Goal: Task Accomplishment & Management: Manage account settings

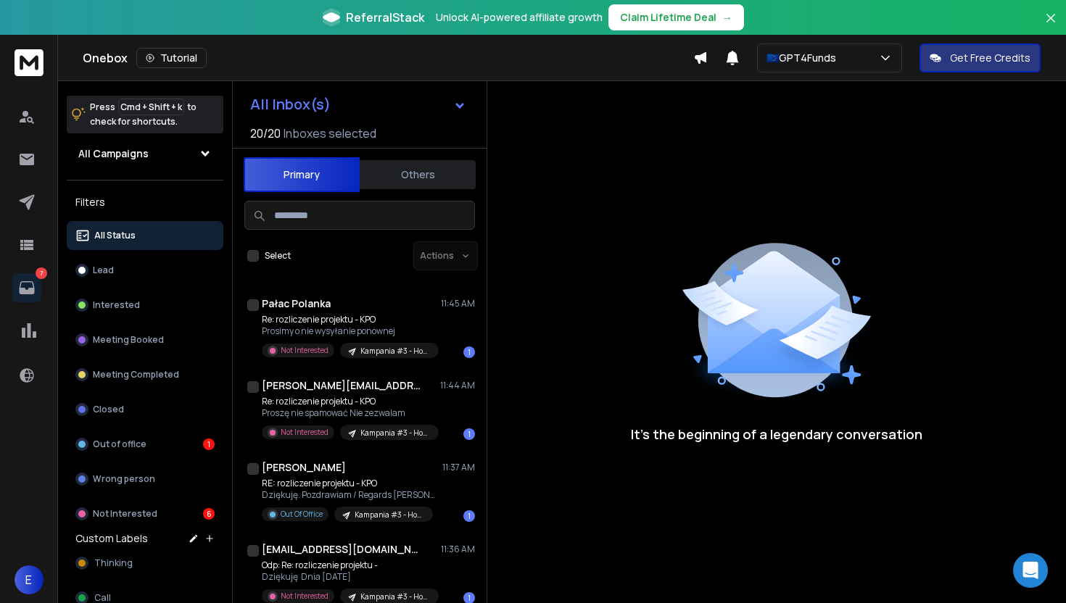
click at [141, 437] on button "Out of office 1" at bounding box center [145, 444] width 157 height 29
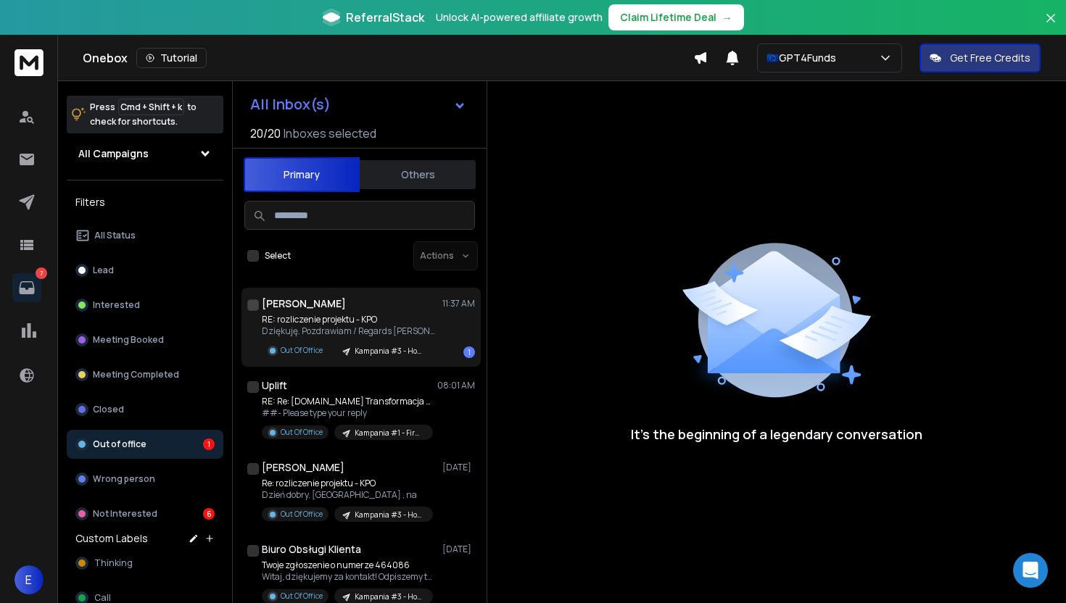
click at [299, 309] on h1 "[PERSON_NAME]" at bounding box center [304, 304] width 84 height 15
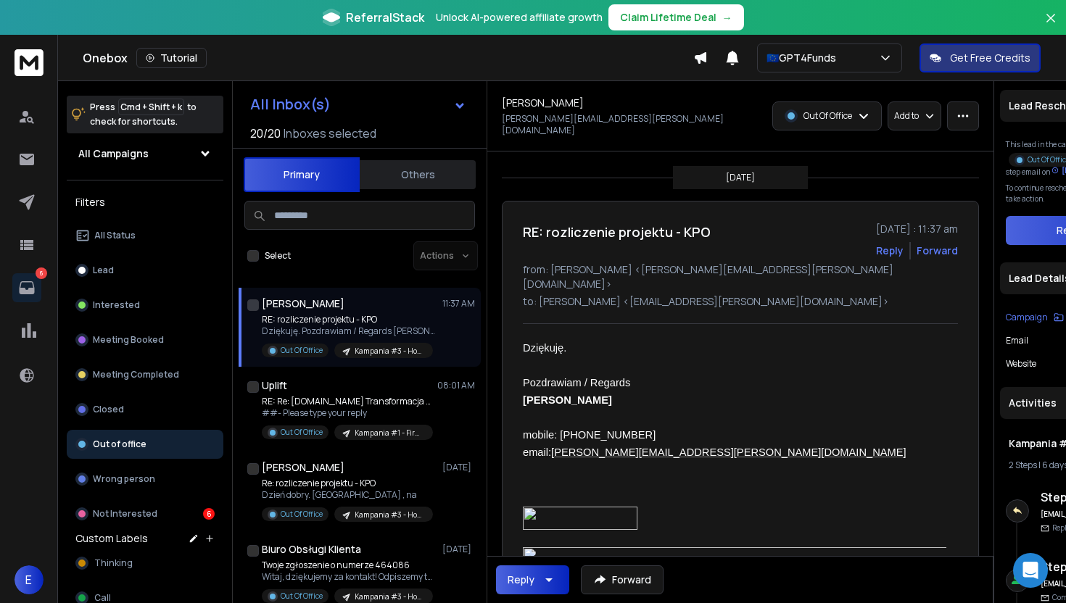
click at [970, 118] on button "button" at bounding box center [963, 116] width 32 height 29
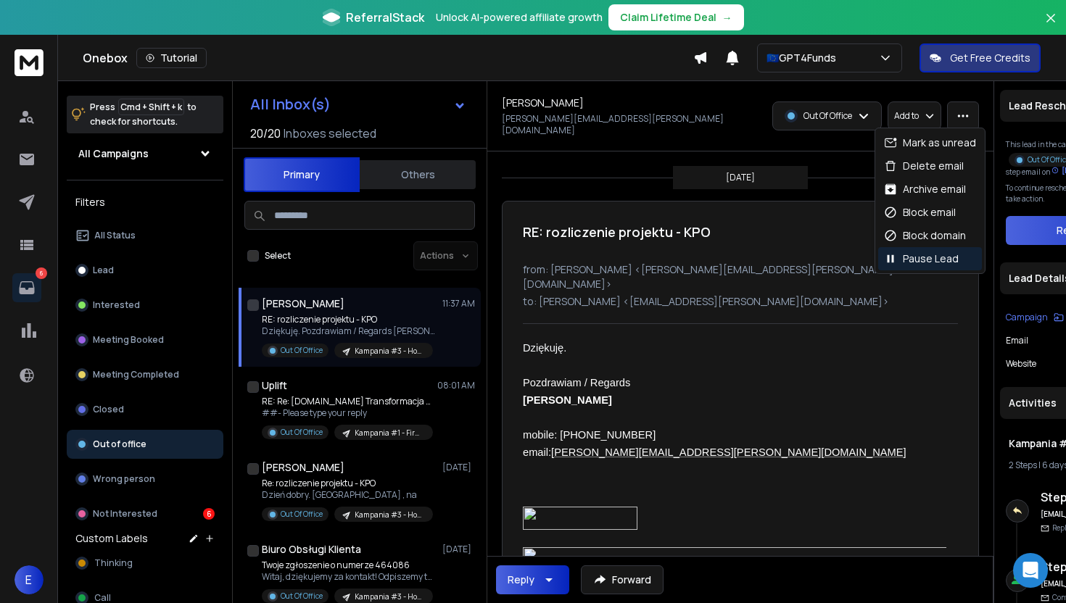
click at [903, 257] on div "Pause Lead" at bounding box center [921, 259] width 75 height 15
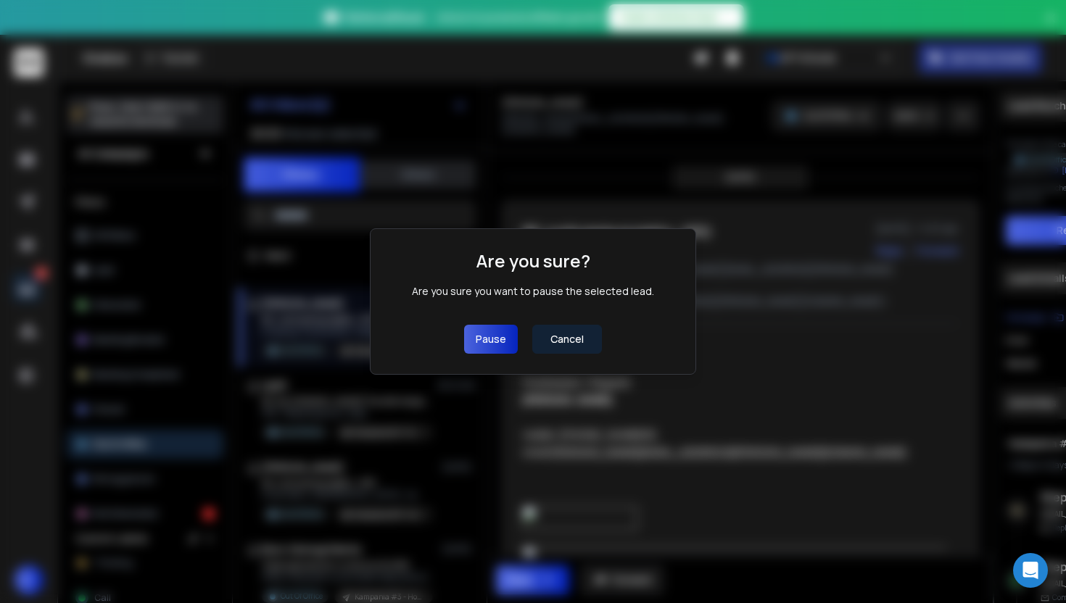
click at [497, 350] on button "Pause" at bounding box center [491, 339] width 54 height 29
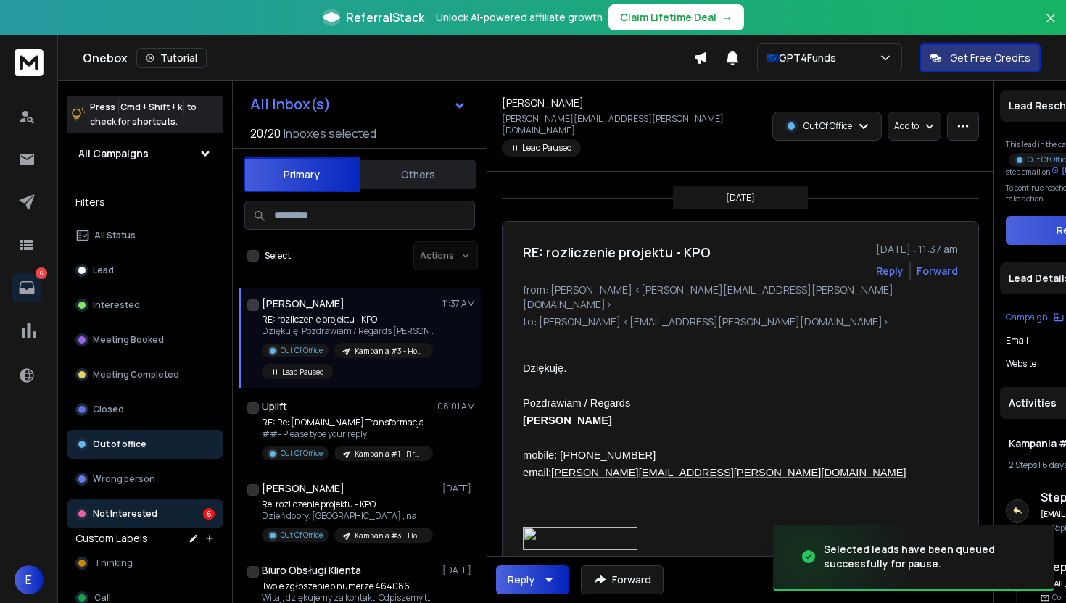
click at [175, 513] on button "Not Interested 6" at bounding box center [145, 514] width 157 height 29
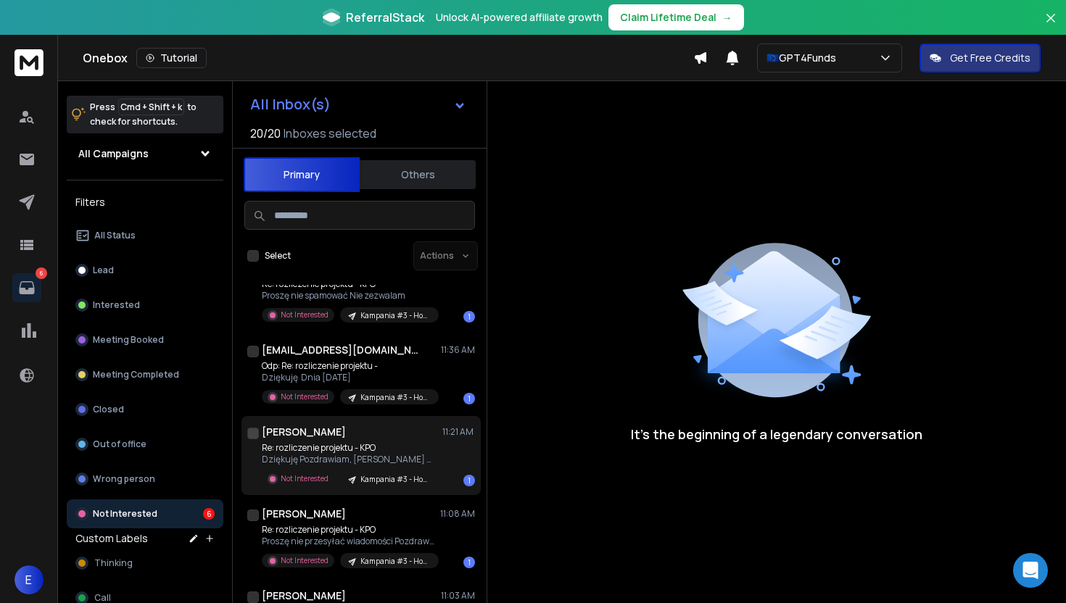
scroll to position [128, 0]
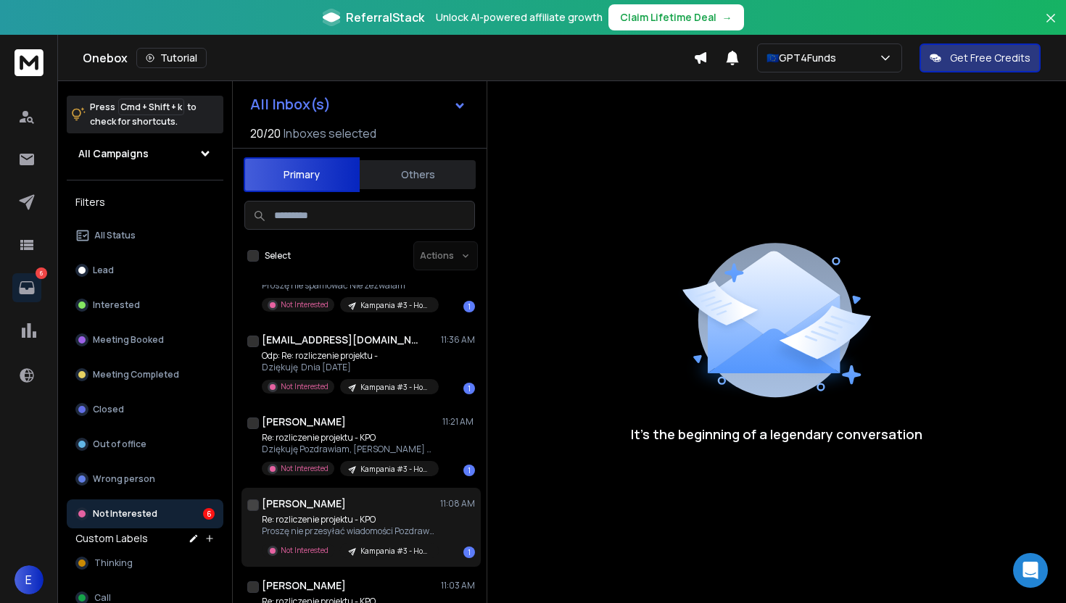
drag, startPoint x: 347, startPoint y: 517, endPoint x: 368, endPoint y: 503, distance: 25.0
click at [347, 517] on p "Re: rozliczenie projektu - KPO" at bounding box center [349, 520] width 174 height 12
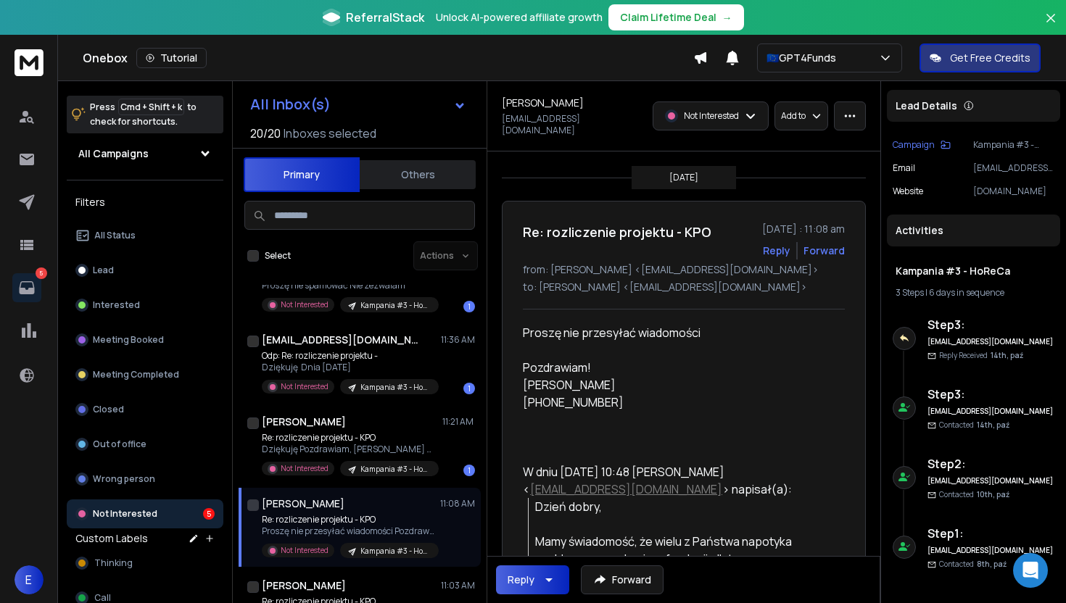
click at [850, 114] on icon "button" at bounding box center [849, 116] width 13 height 13
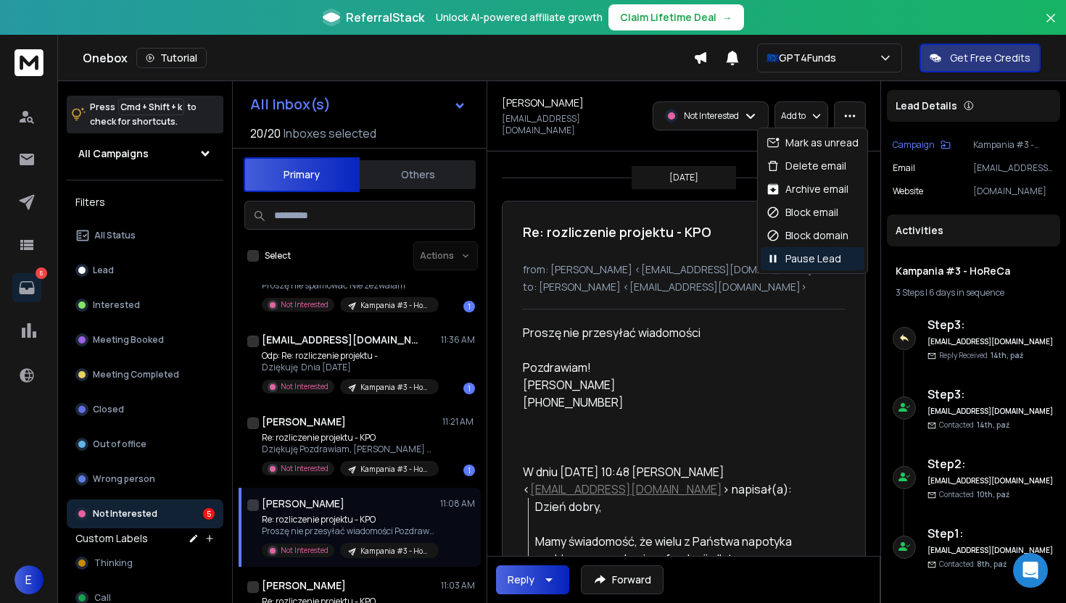
click at [814, 254] on div "Pause Lead" at bounding box center [804, 259] width 75 height 15
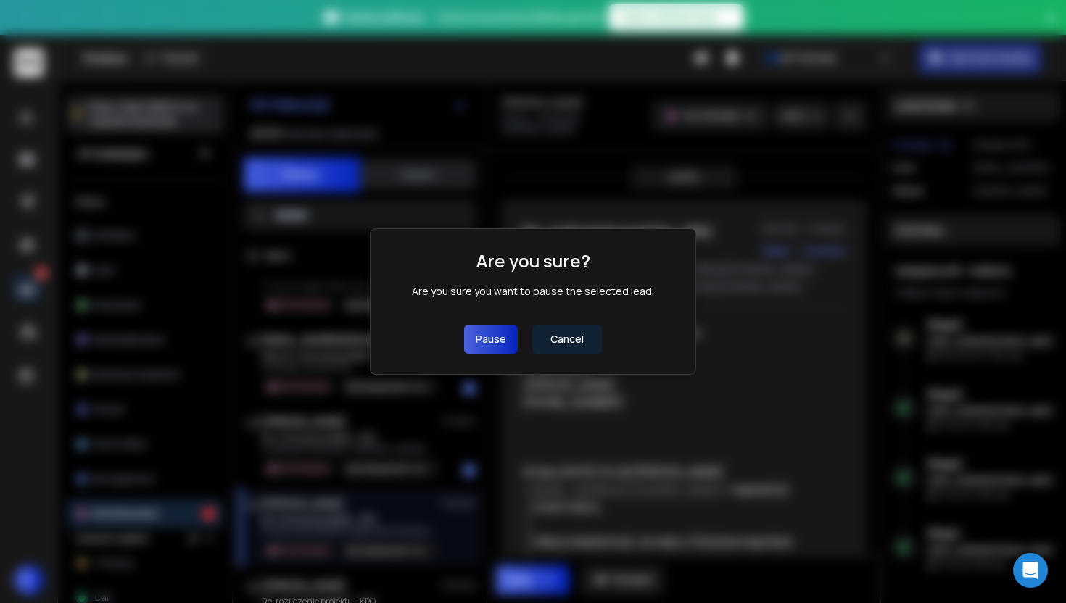
click at [494, 344] on button "Pause" at bounding box center [491, 339] width 54 height 29
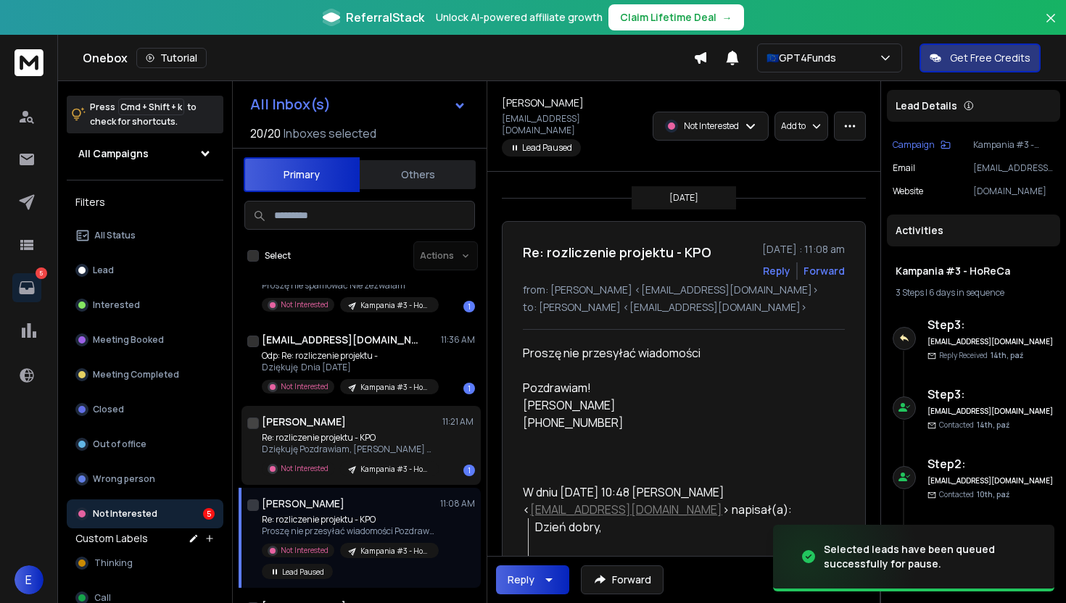
click at [373, 439] on p "Re: rozliczenie projektu - KPO" at bounding box center [349, 438] width 174 height 12
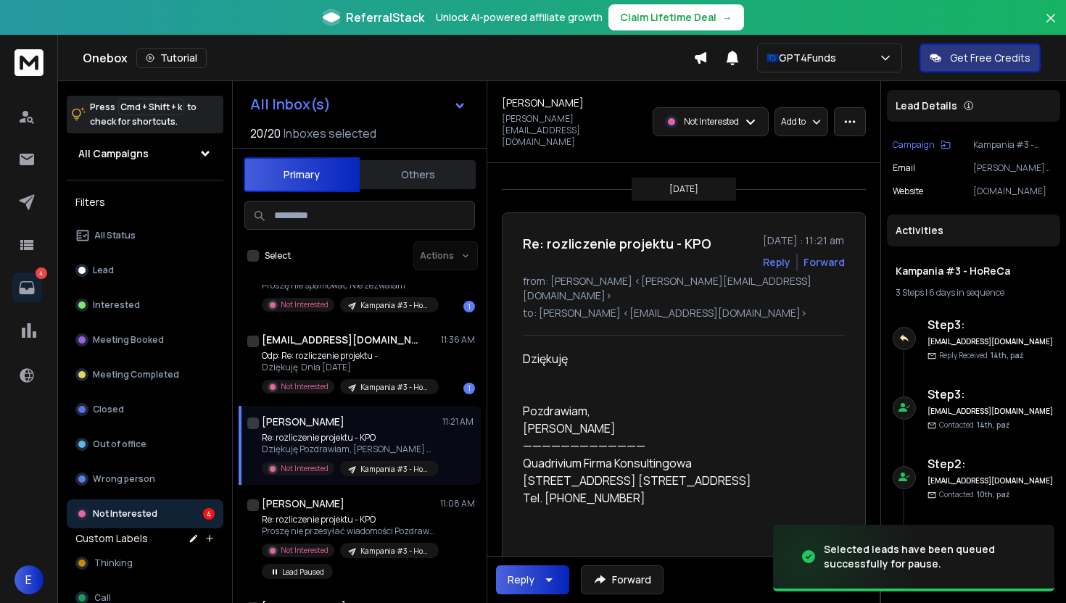
click at [851, 111] on button "button" at bounding box center [850, 121] width 32 height 29
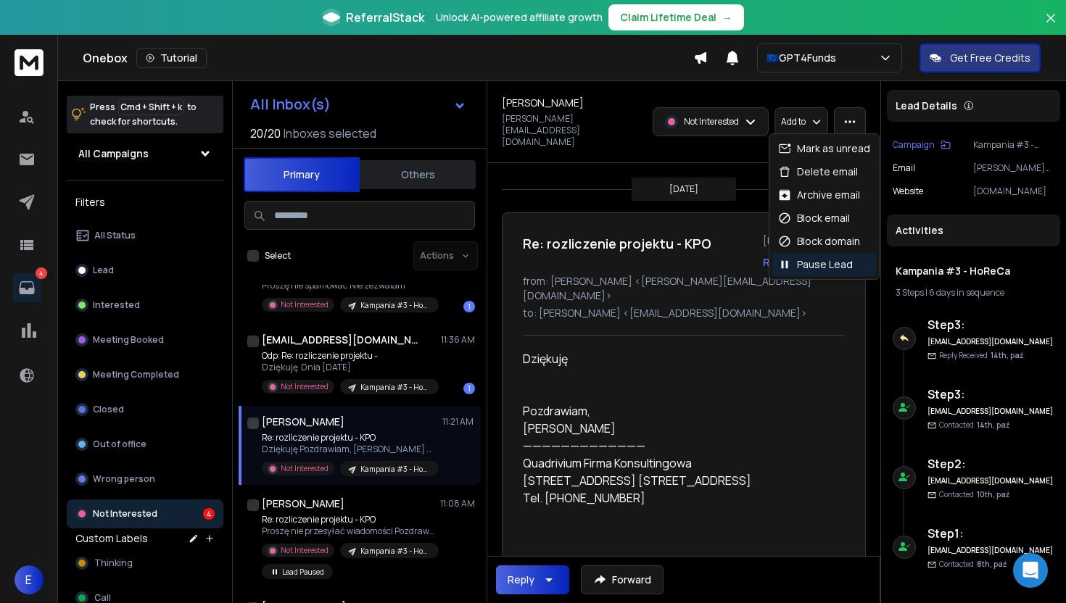
click at [808, 258] on div "Pause Lead" at bounding box center [815, 264] width 75 height 15
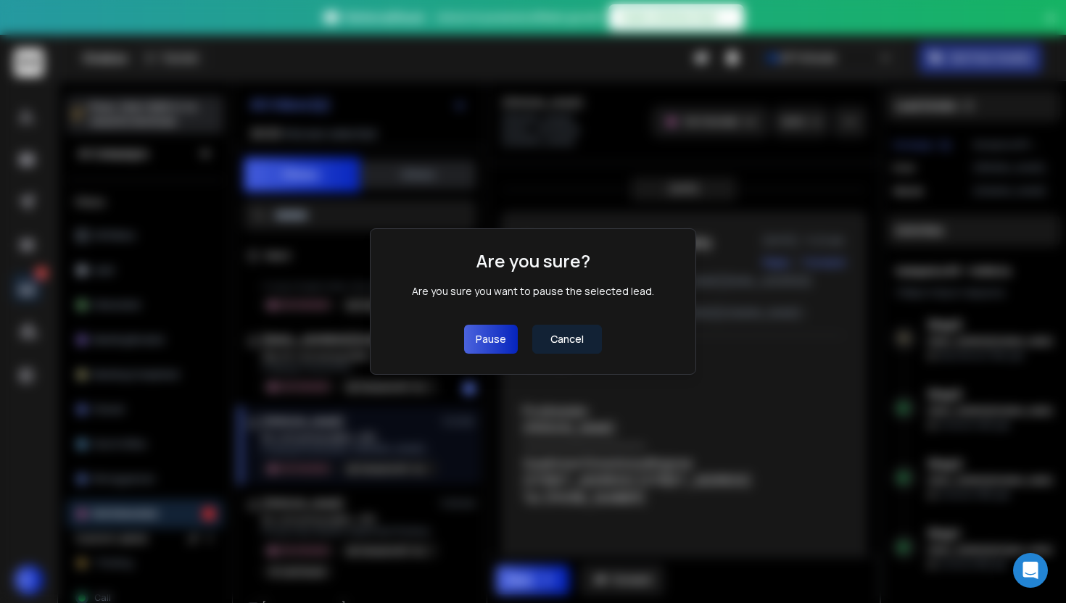
click at [498, 333] on button "Pause" at bounding box center [491, 339] width 54 height 29
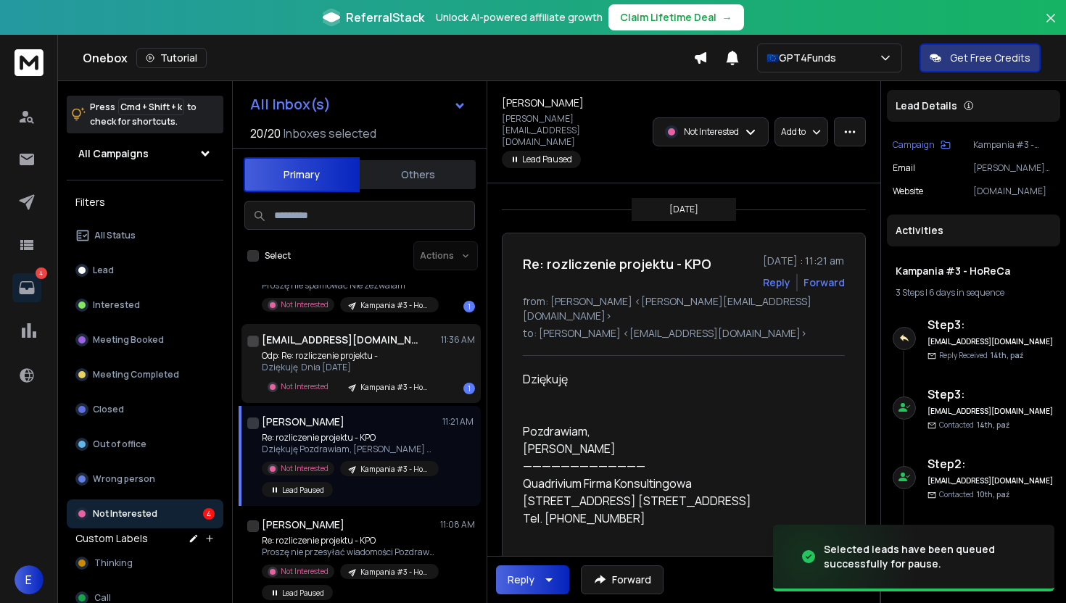
click at [376, 356] on p "Odp: Re: rozliczenie projektu -" at bounding box center [349, 356] width 174 height 12
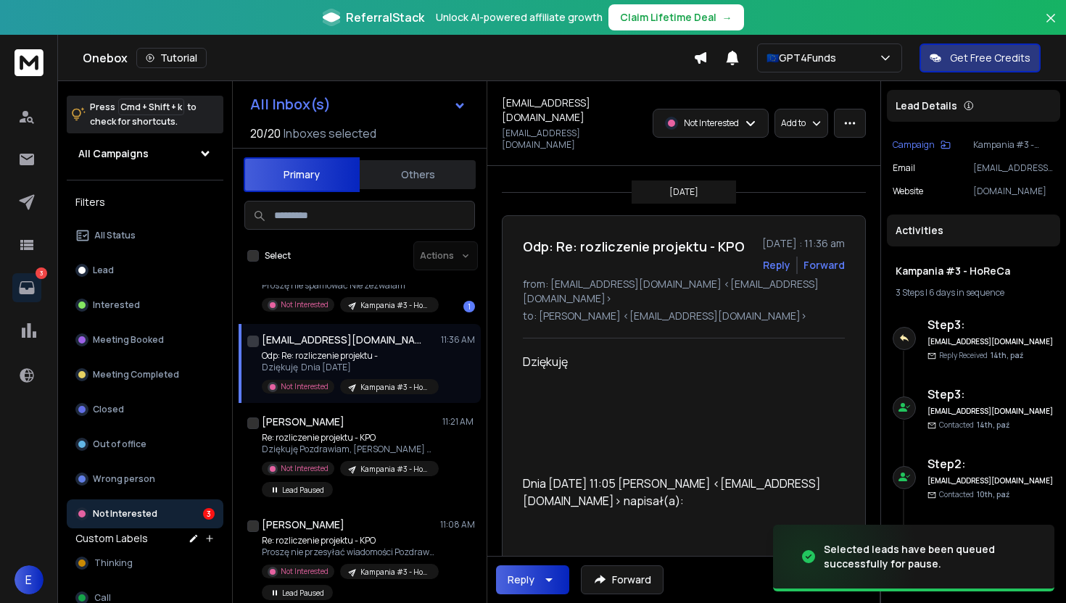
click at [857, 112] on button "button" at bounding box center [850, 123] width 32 height 29
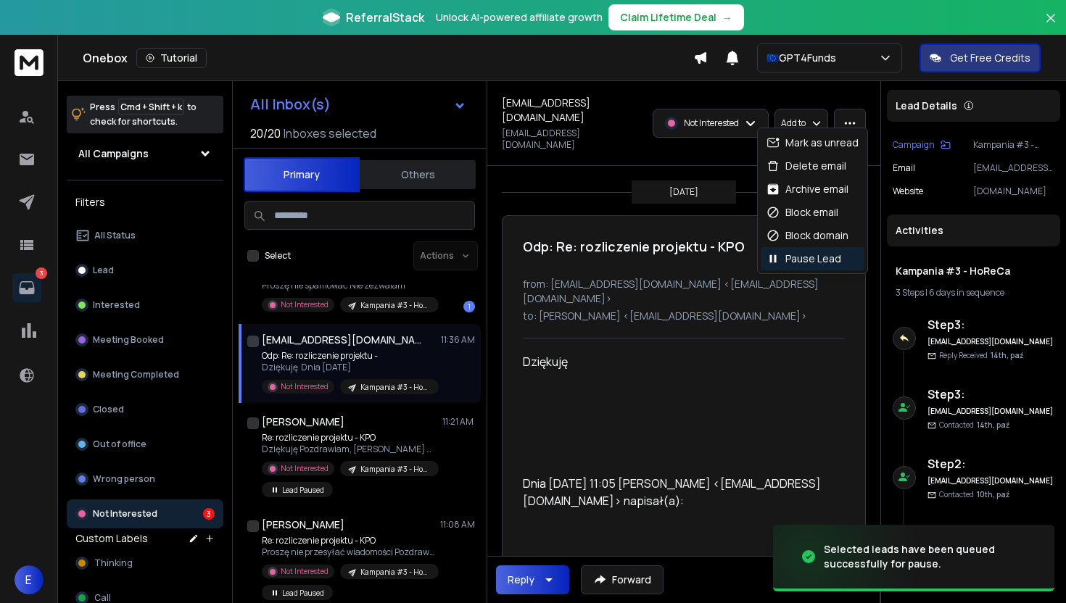
click at [826, 255] on div "Pause Lead" at bounding box center [804, 259] width 75 height 15
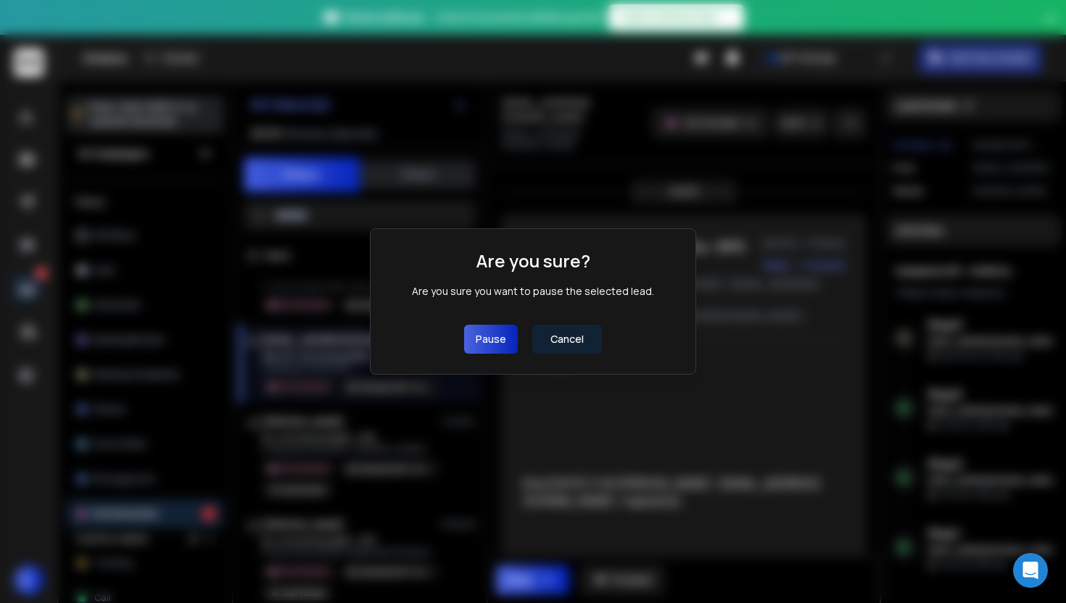
click at [489, 331] on button "Pause" at bounding box center [491, 339] width 54 height 29
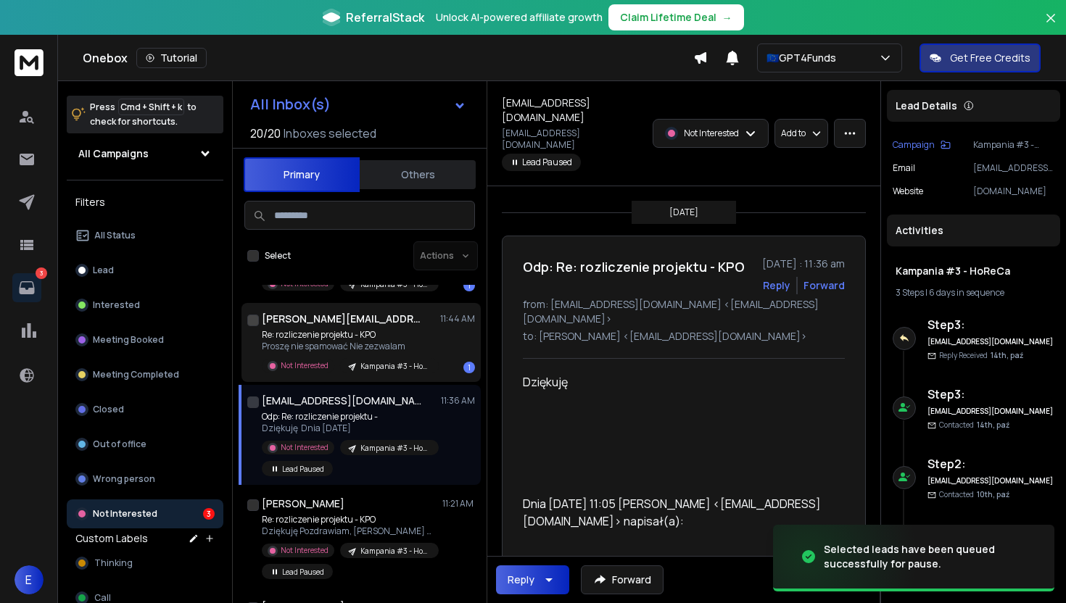
scroll to position [51, 0]
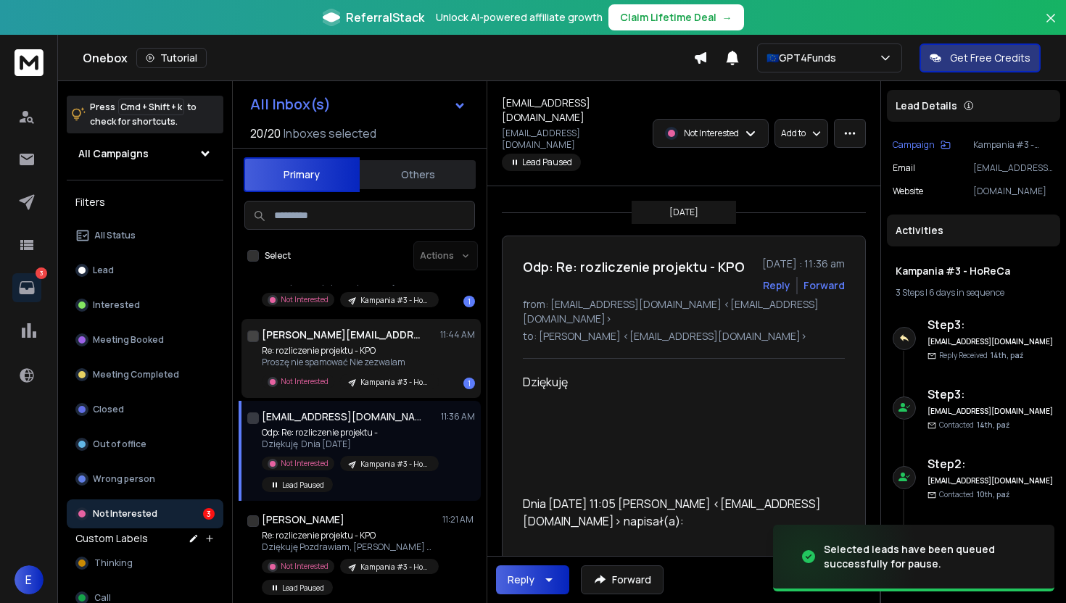
click at [389, 339] on div "[PERSON_NAME][EMAIL_ADDRESS][DOMAIN_NAME] 11:44 AM" at bounding box center [368, 335] width 213 height 15
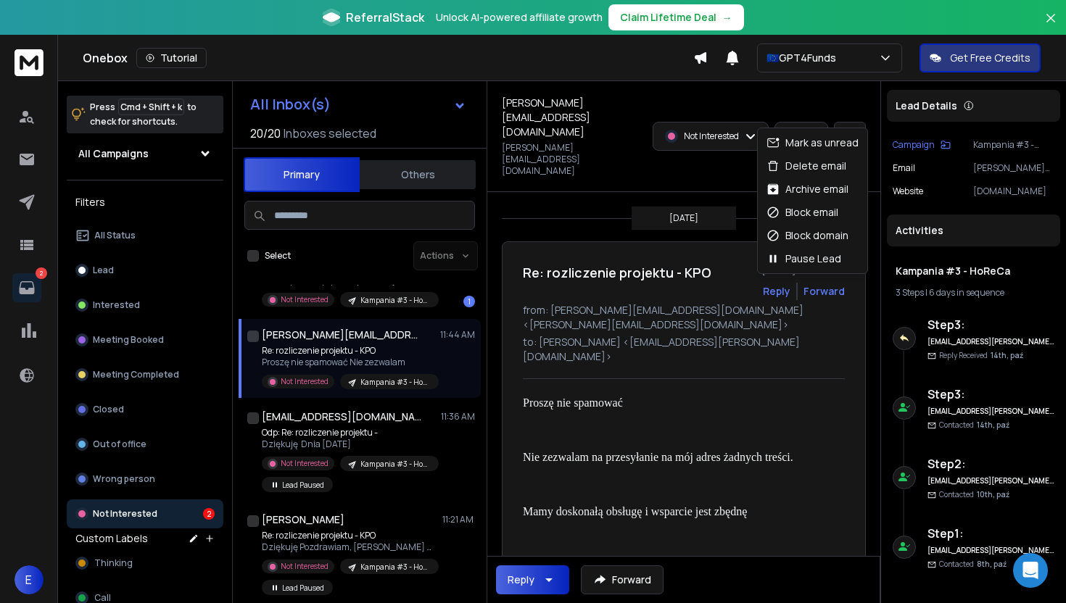
click at [856, 130] on icon "button" at bounding box center [849, 136] width 13 height 13
click at [795, 257] on div "Pause Lead" at bounding box center [804, 259] width 75 height 15
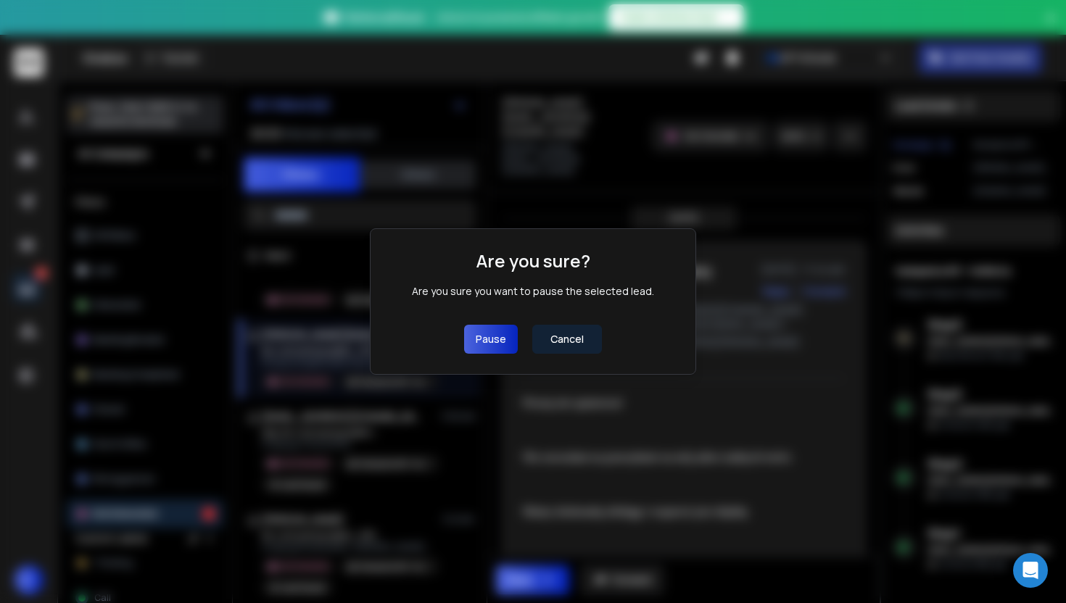
click at [508, 339] on button "Pause" at bounding box center [491, 339] width 54 height 29
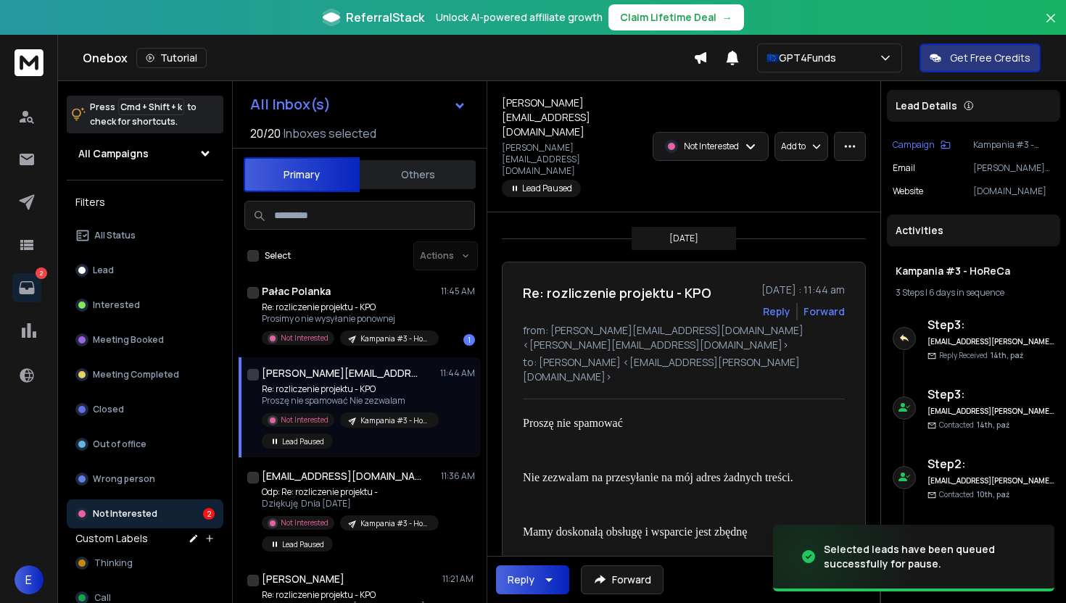
scroll to position [0, 0]
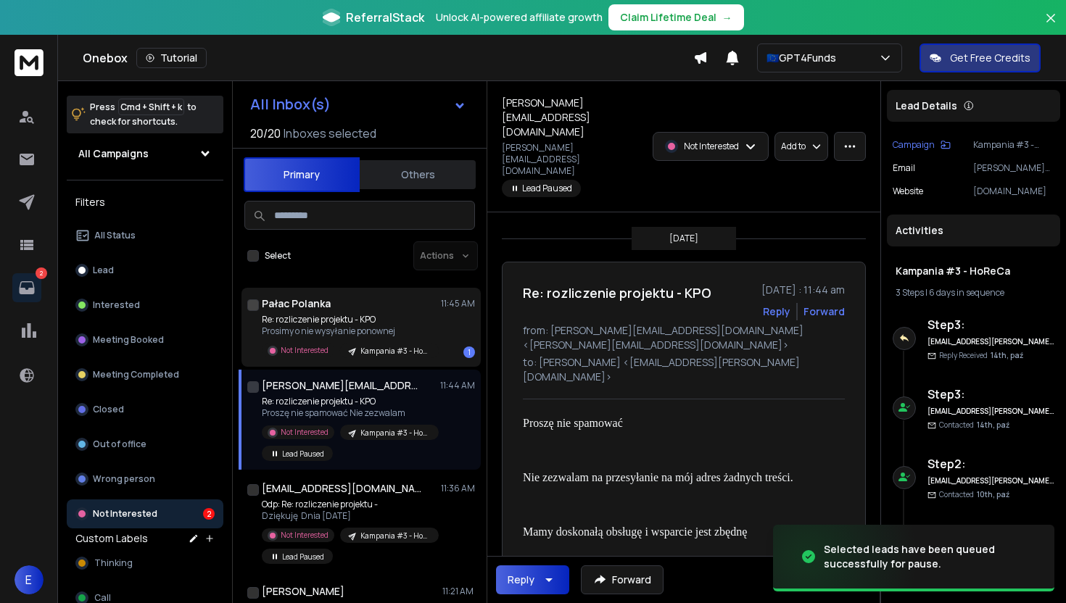
click at [410, 320] on p "Re: rozliczenie projektu - KPO" at bounding box center [349, 320] width 174 height 12
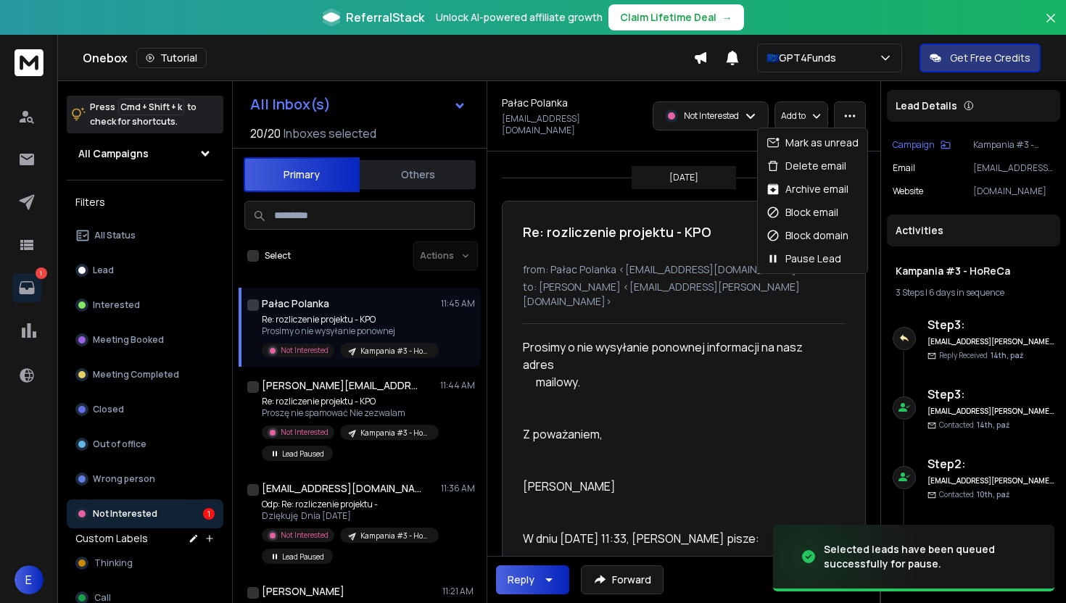
click at [856, 107] on button "button" at bounding box center [850, 116] width 32 height 29
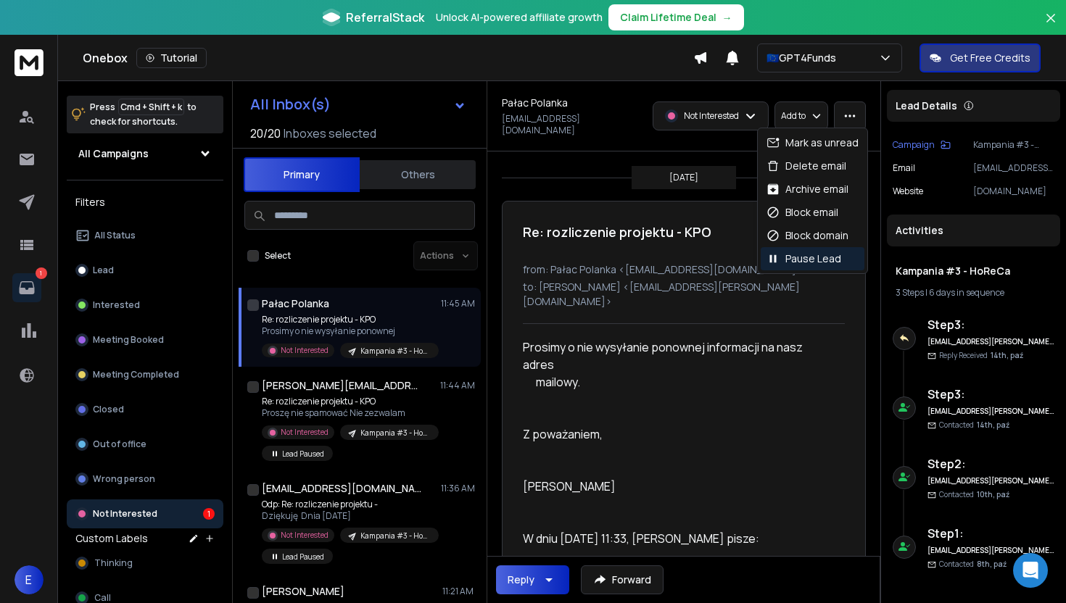
click at [820, 252] on div "Pause Lead" at bounding box center [804, 259] width 75 height 15
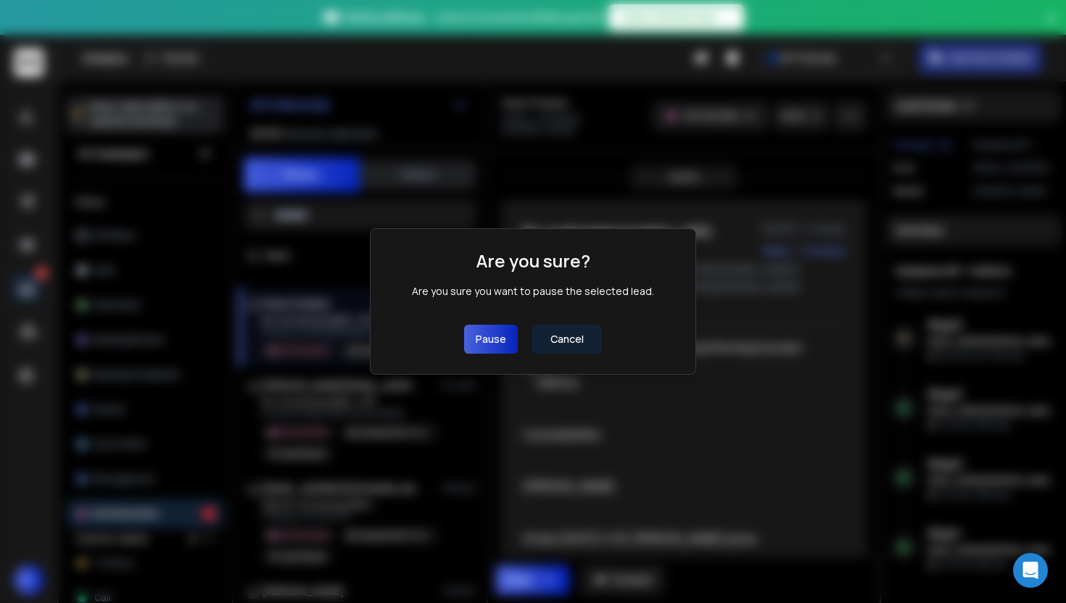
click at [494, 329] on button "Pause" at bounding box center [491, 339] width 54 height 29
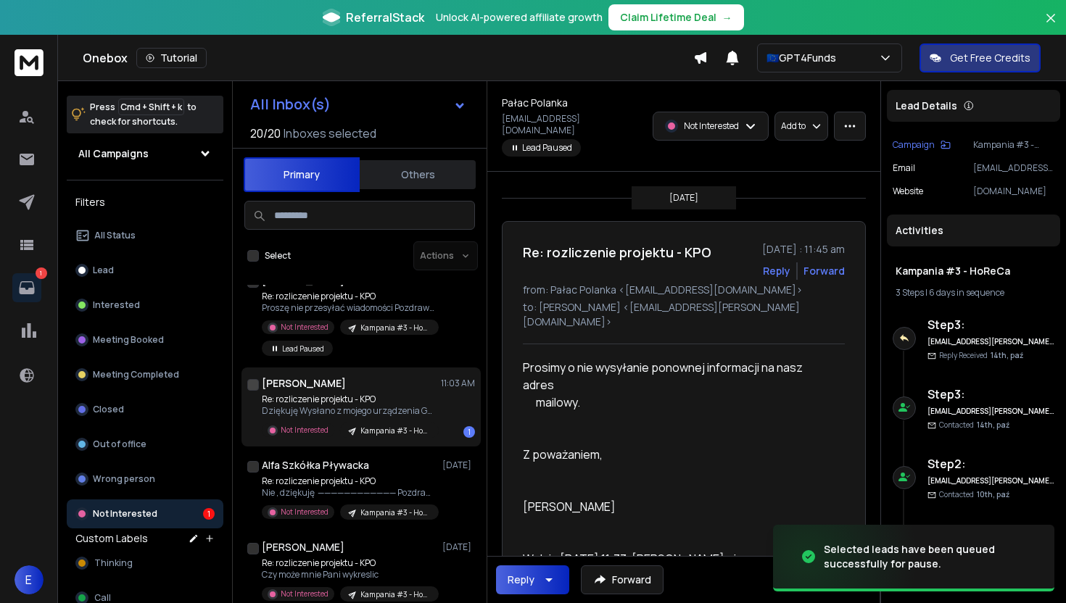
scroll to position [549, 0]
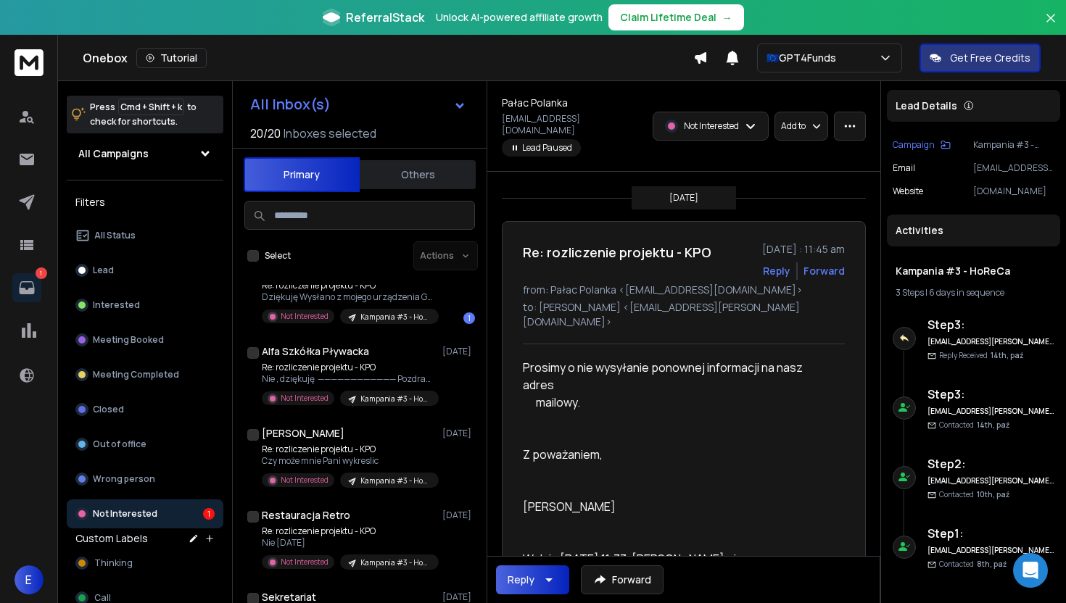
click at [363, 283] on div "Select Actions Pałac Polanka 11:45 AM Re: rozliczenie projektu - KPO Prosimy o …" at bounding box center [360, 463] width 254 height 537
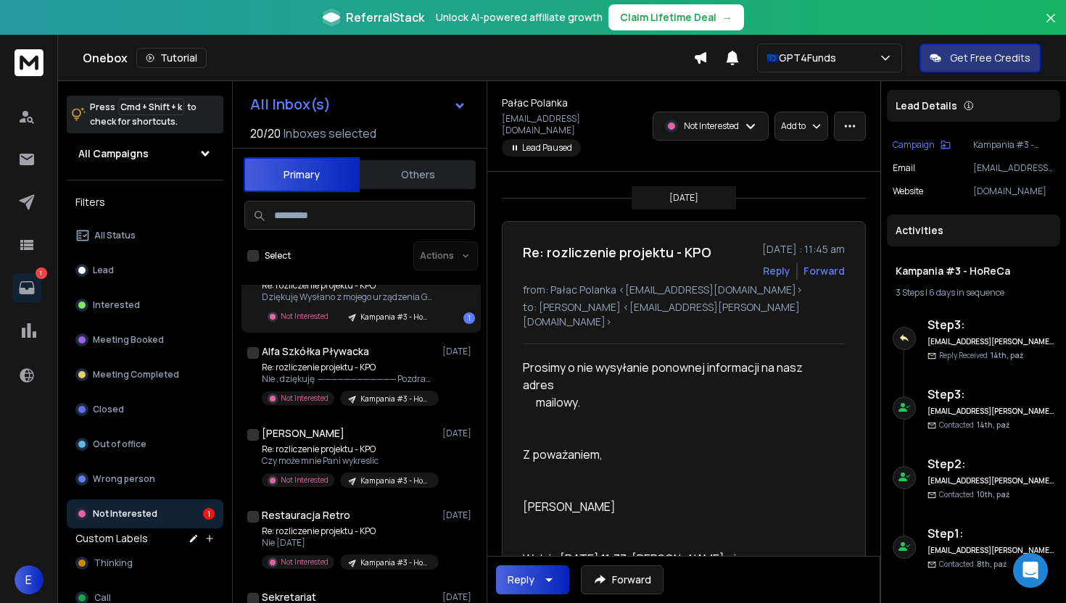
click at [363, 292] on p "Dziękuję Wysłano z mojego urządzenia Galaxy" at bounding box center [349, 298] width 174 height 12
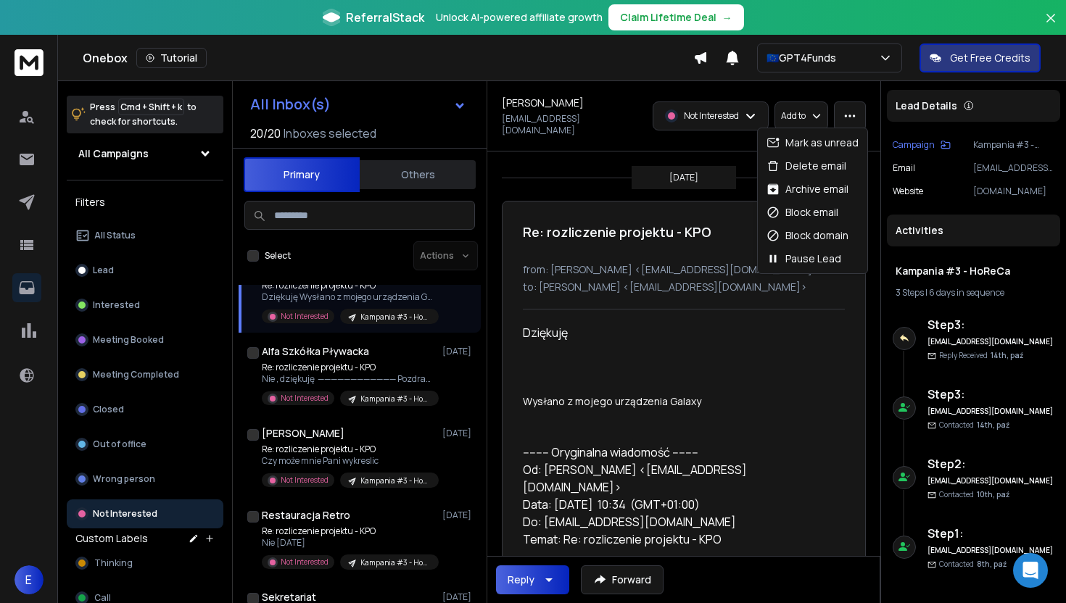
click at [855, 118] on button "button" at bounding box center [850, 116] width 32 height 29
click at [800, 258] on div "Pause Lead" at bounding box center [804, 259] width 75 height 15
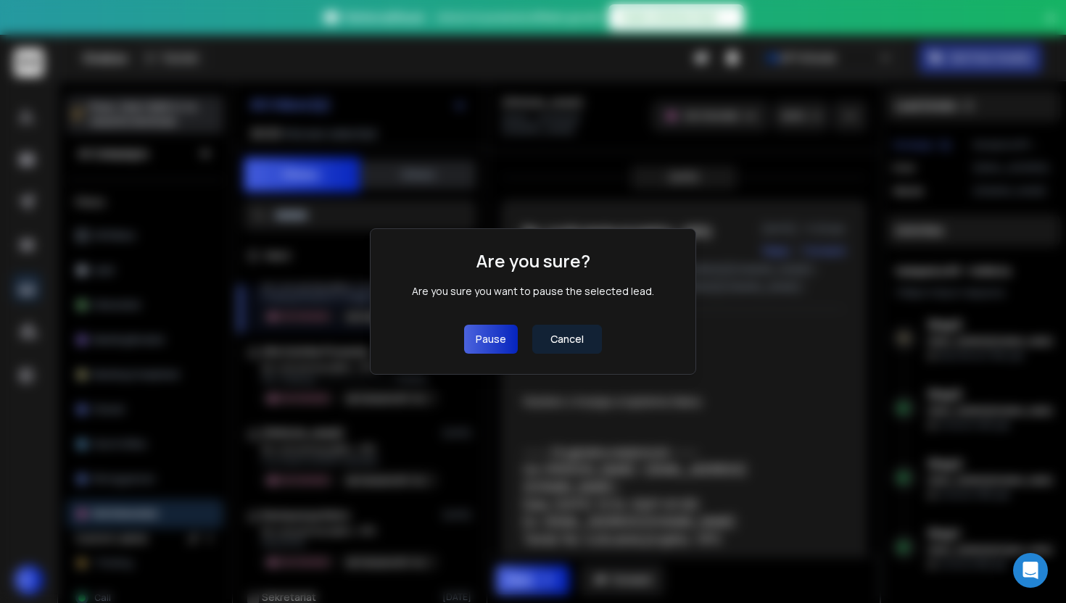
click at [491, 336] on button "Pause" at bounding box center [491, 339] width 54 height 29
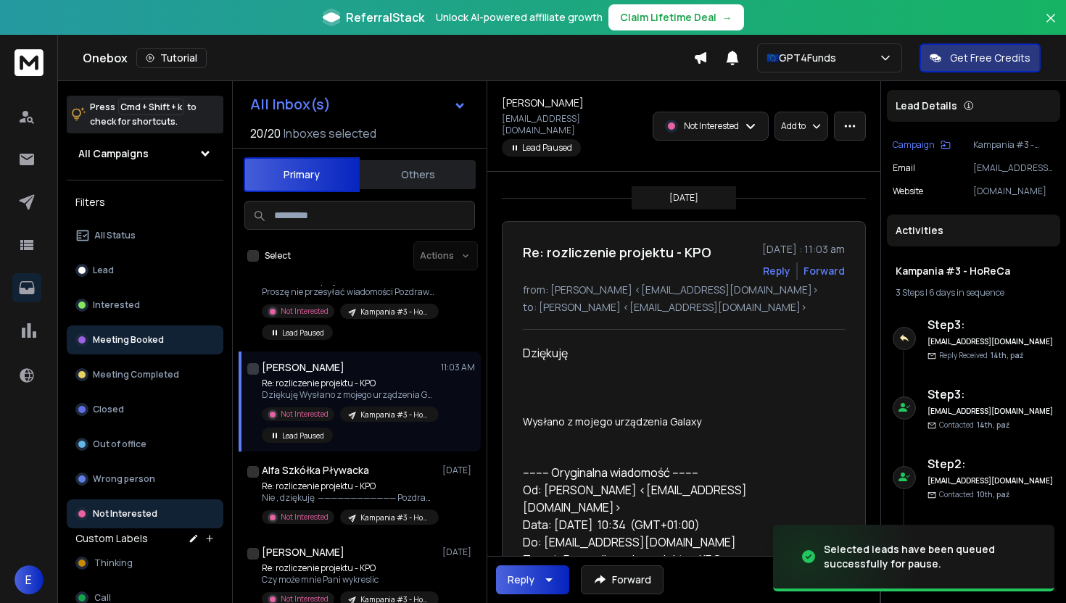
scroll to position [51, 0]
